Goal: Information Seeking & Learning: Check status

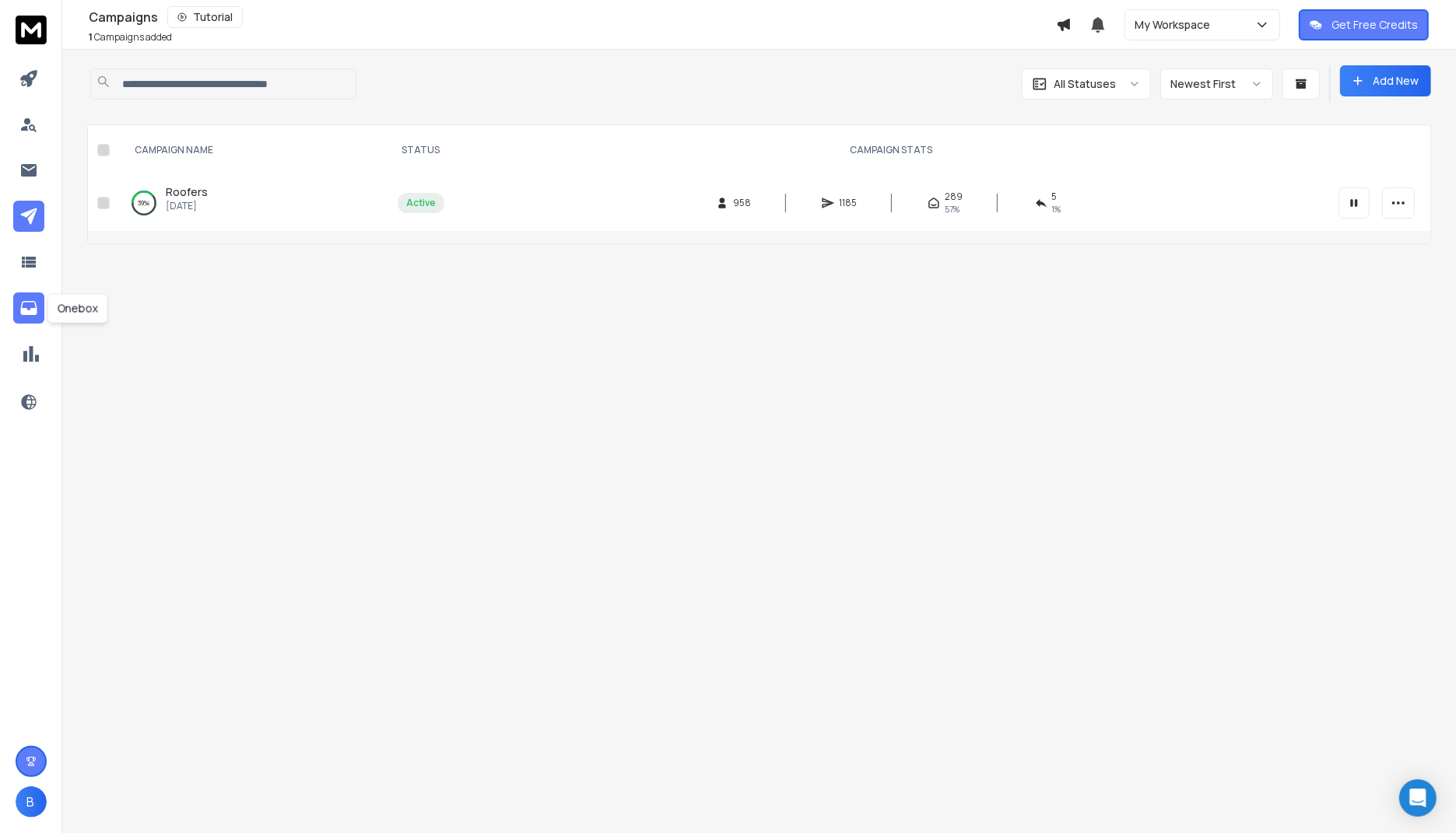
click at [26, 303] on icon at bounding box center [29, 308] width 19 height 19
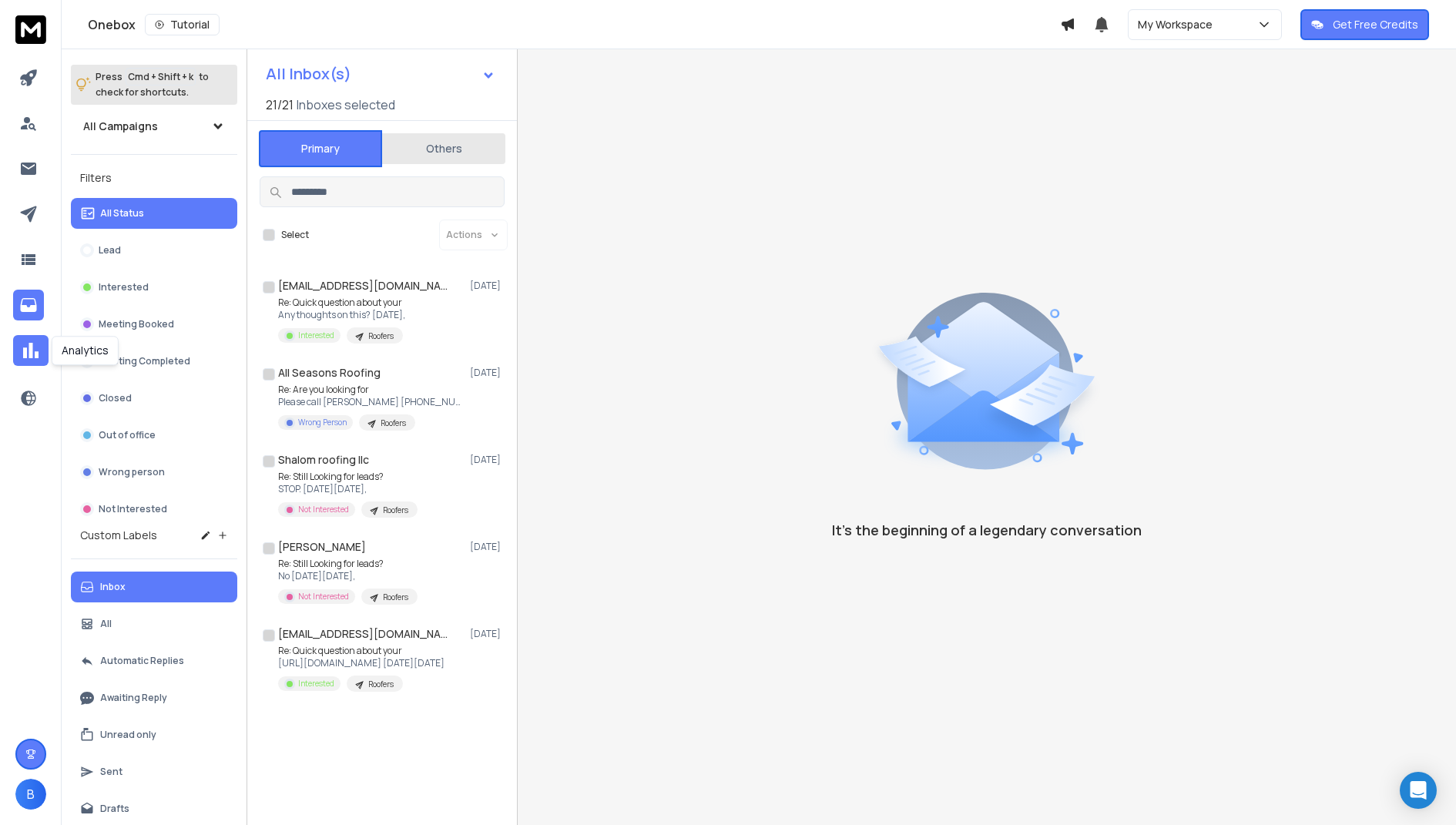
click at [36, 352] on icon at bounding box center [30, 350] width 23 height 23
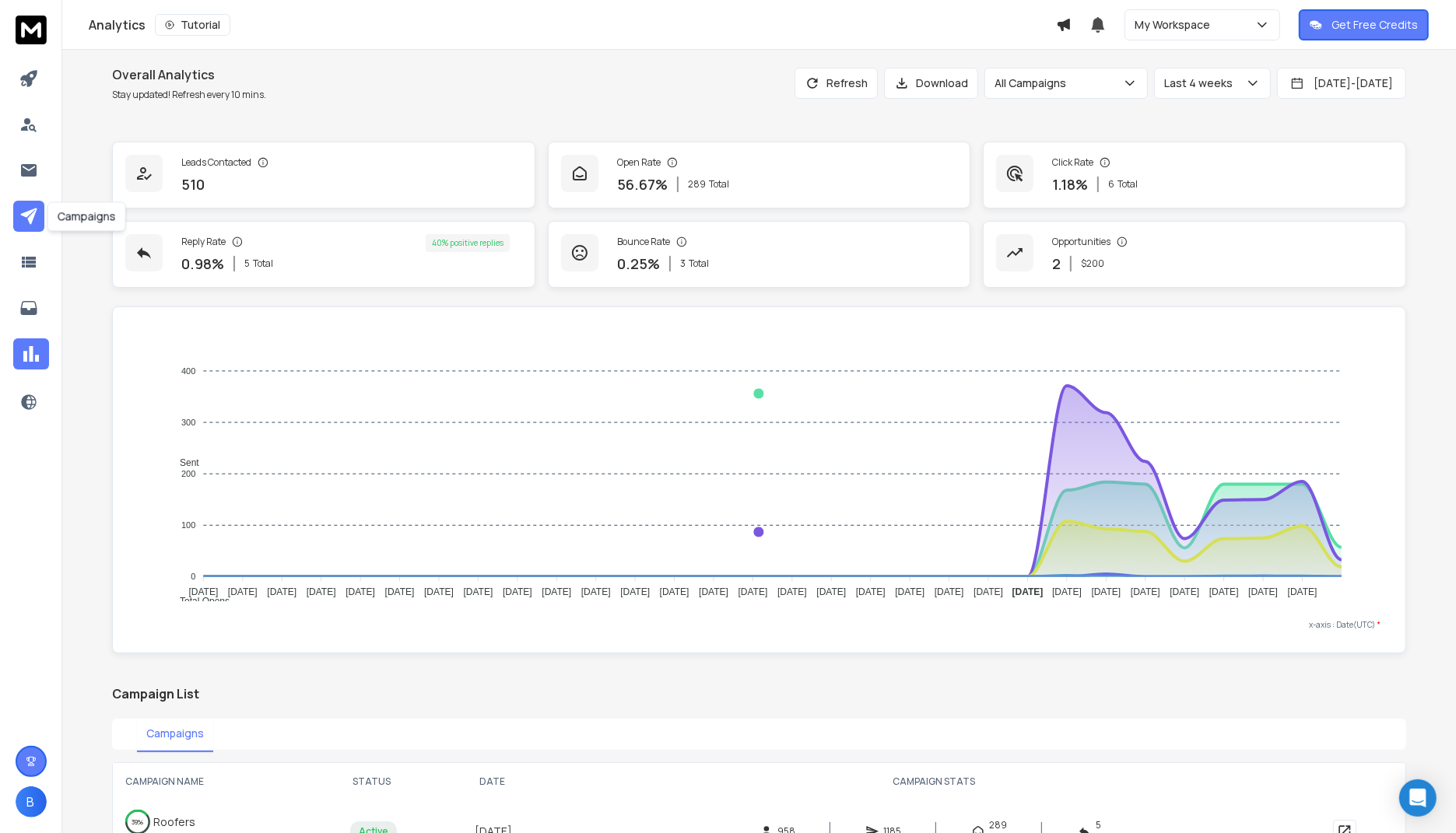
click at [31, 213] on icon at bounding box center [29, 217] width 19 height 19
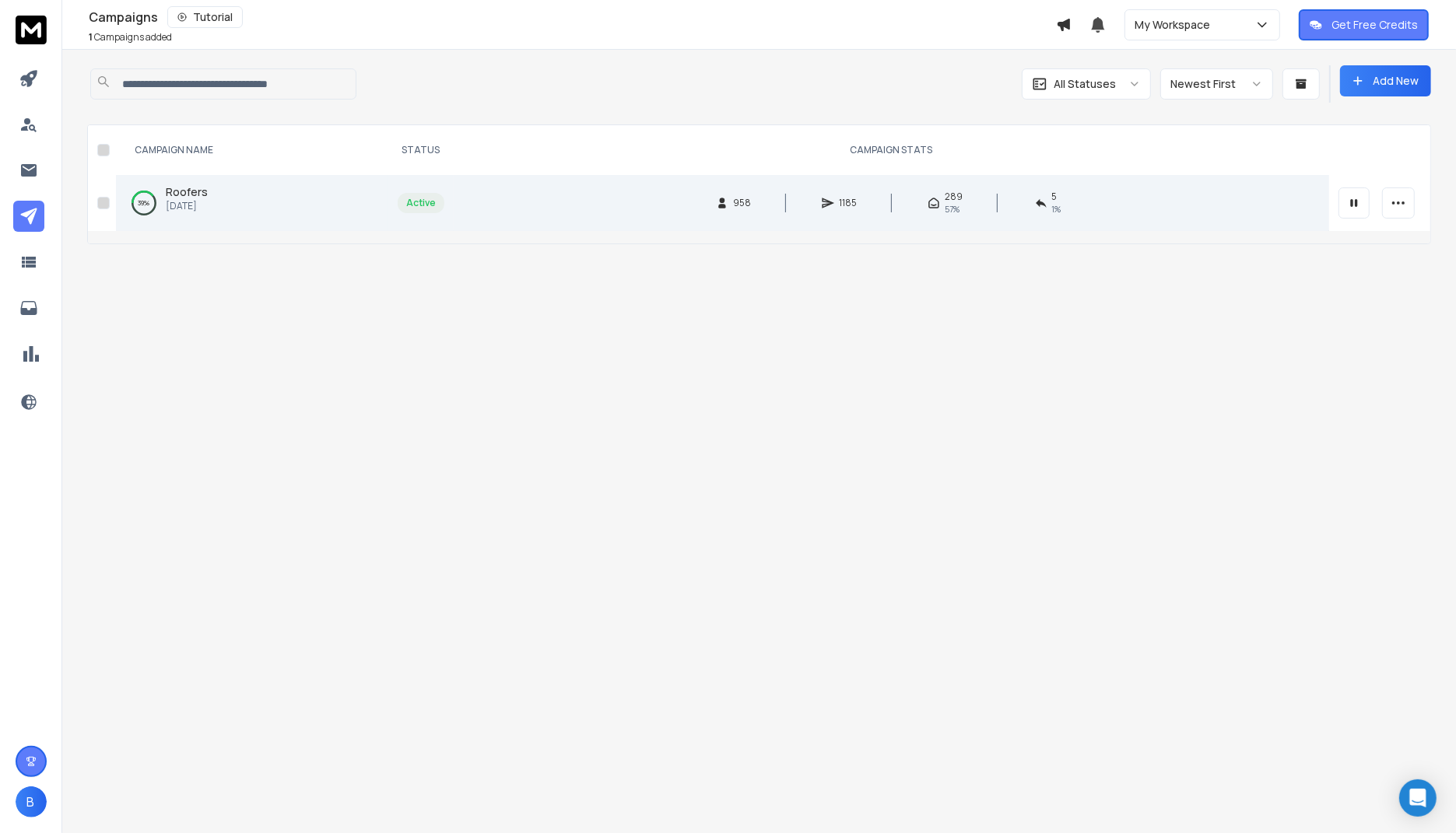
click at [308, 203] on div "39 % Roofers [DATE]" at bounding box center [251, 203] width 241 height 37
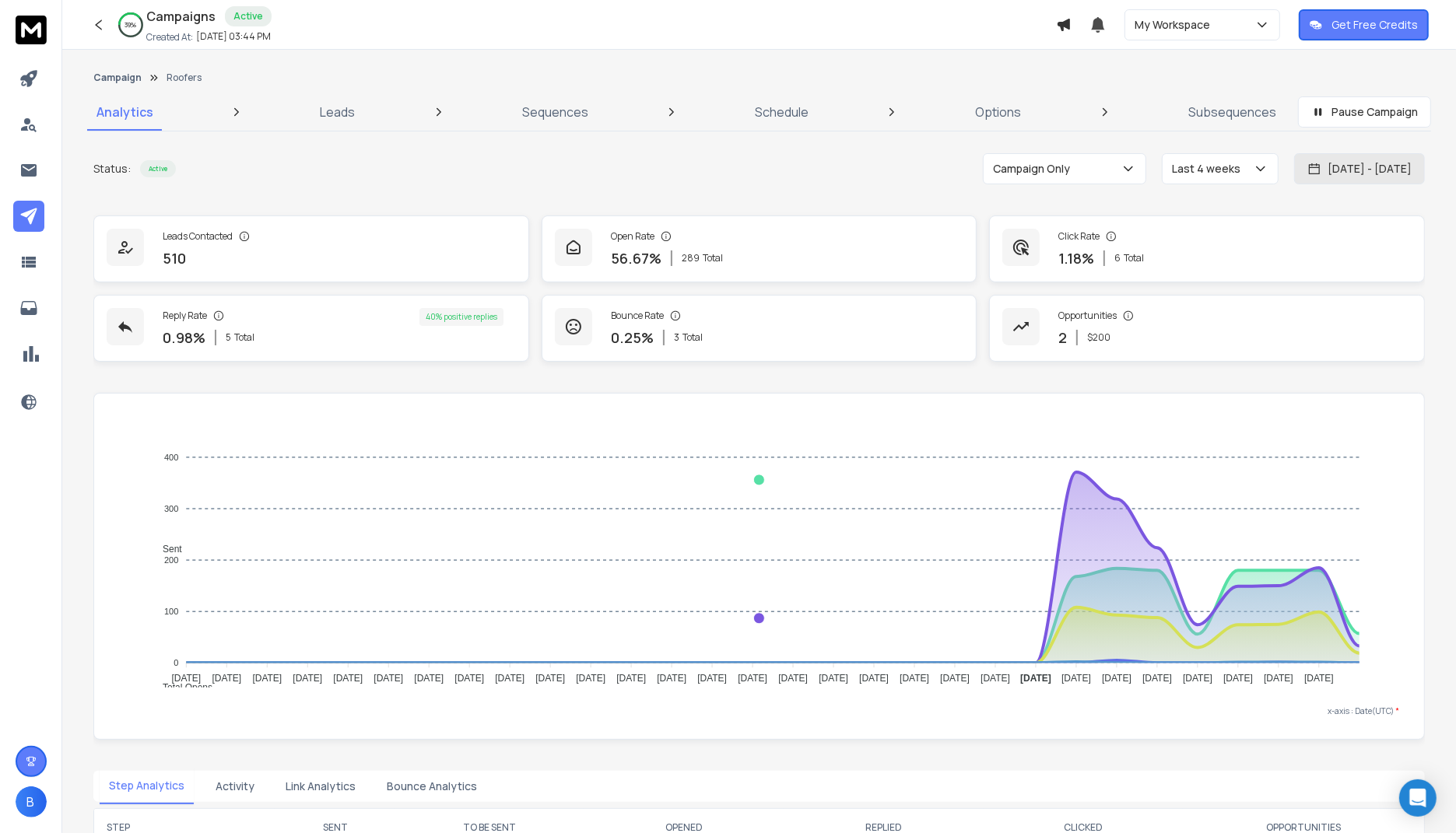
click at [1335, 163] on button "[DATE] - [DATE]" at bounding box center [1359, 168] width 131 height 31
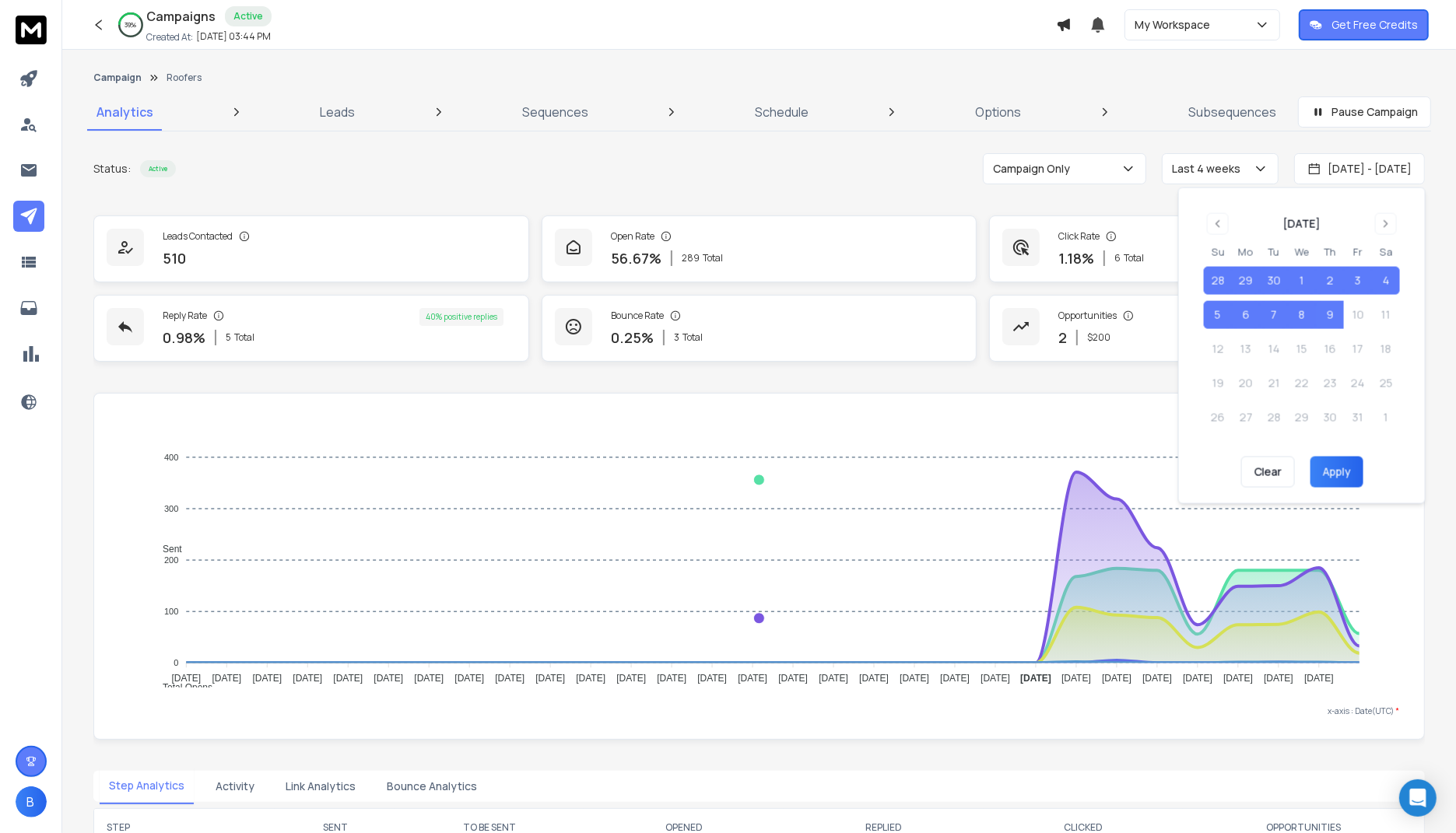
click at [1327, 319] on button "9" at bounding box center [1330, 315] width 28 height 28
click at [1347, 480] on button "Apply" at bounding box center [1335, 471] width 53 height 31
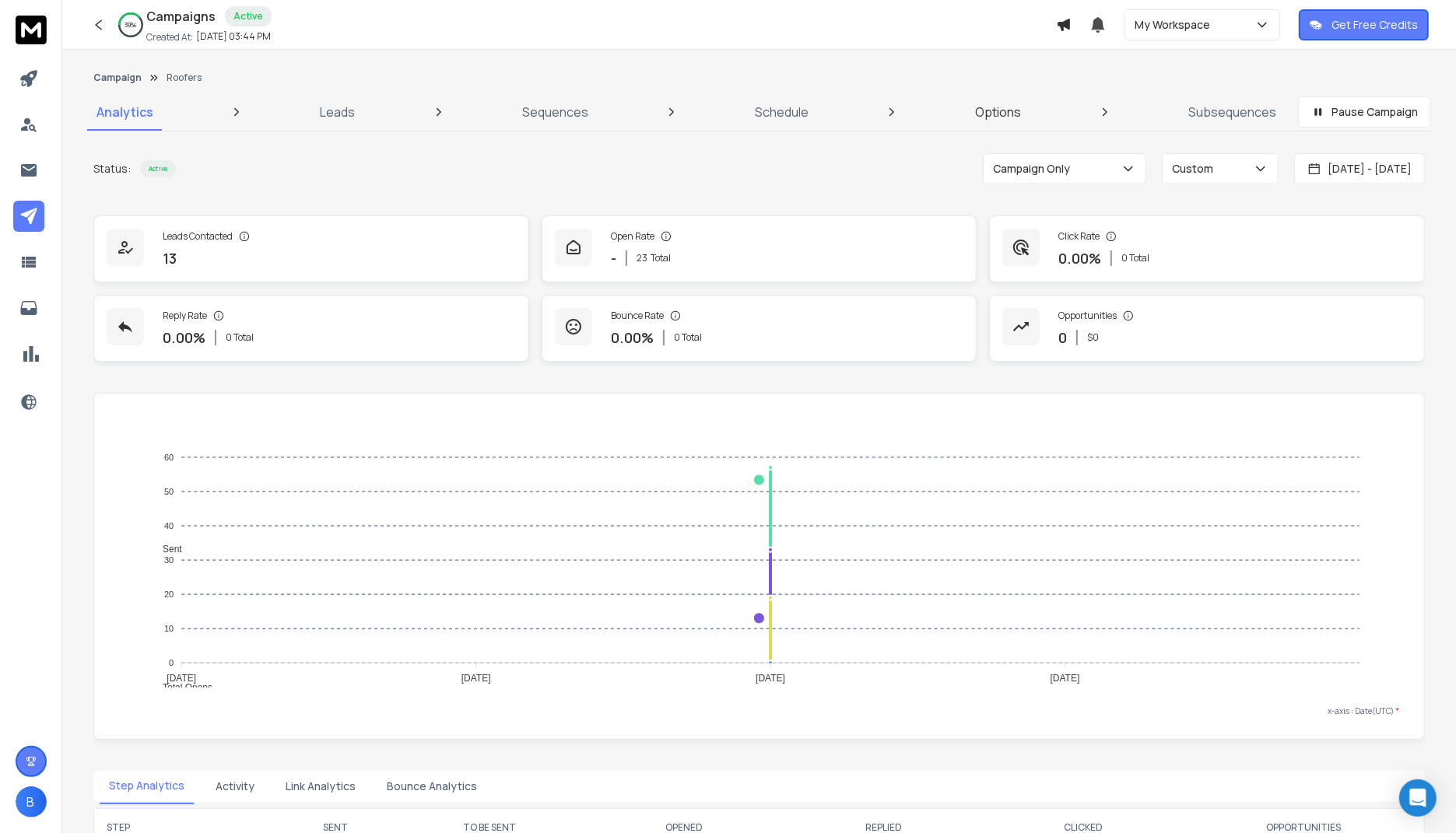
click at [1021, 122] on link "Options" at bounding box center [998, 112] width 64 height 37
